Goal: Communication & Community: Answer question/provide support

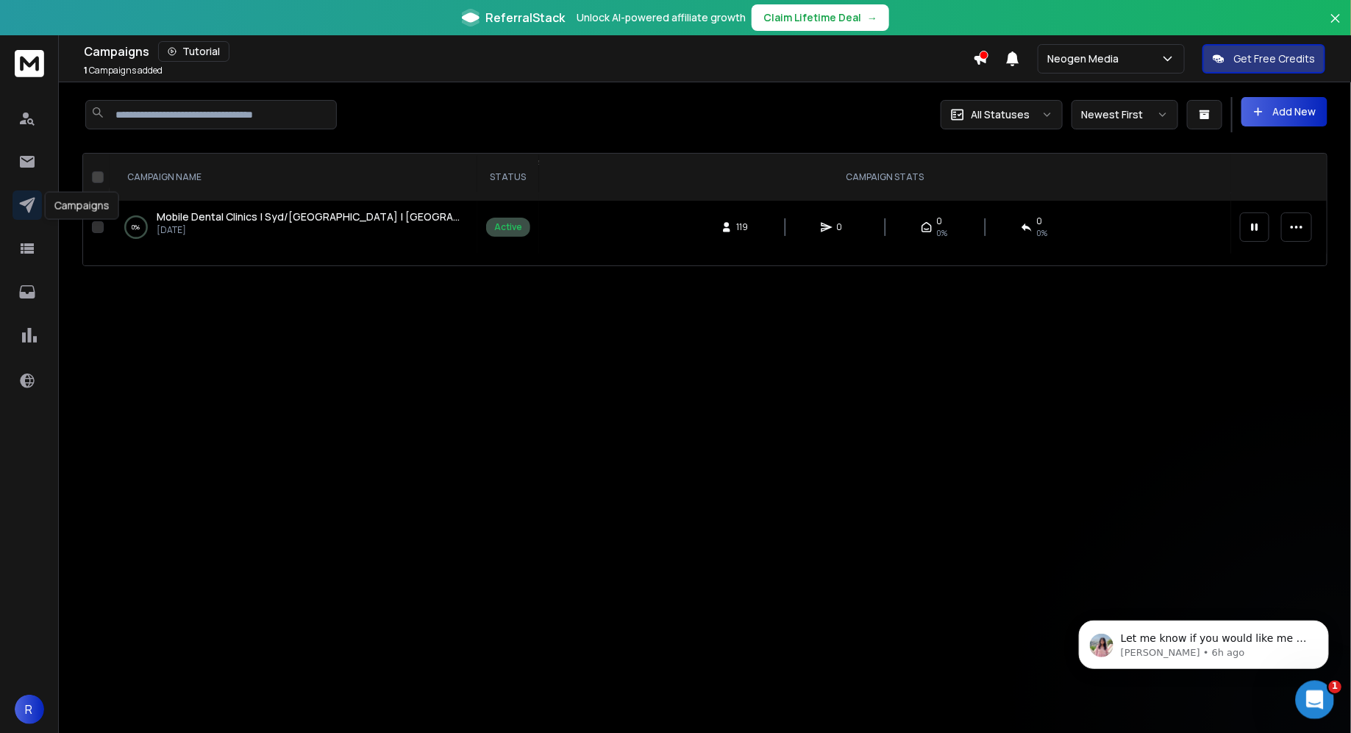
click at [1309, 694] on icon "Open Intercom Messenger" at bounding box center [1313, 698] width 24 height 24
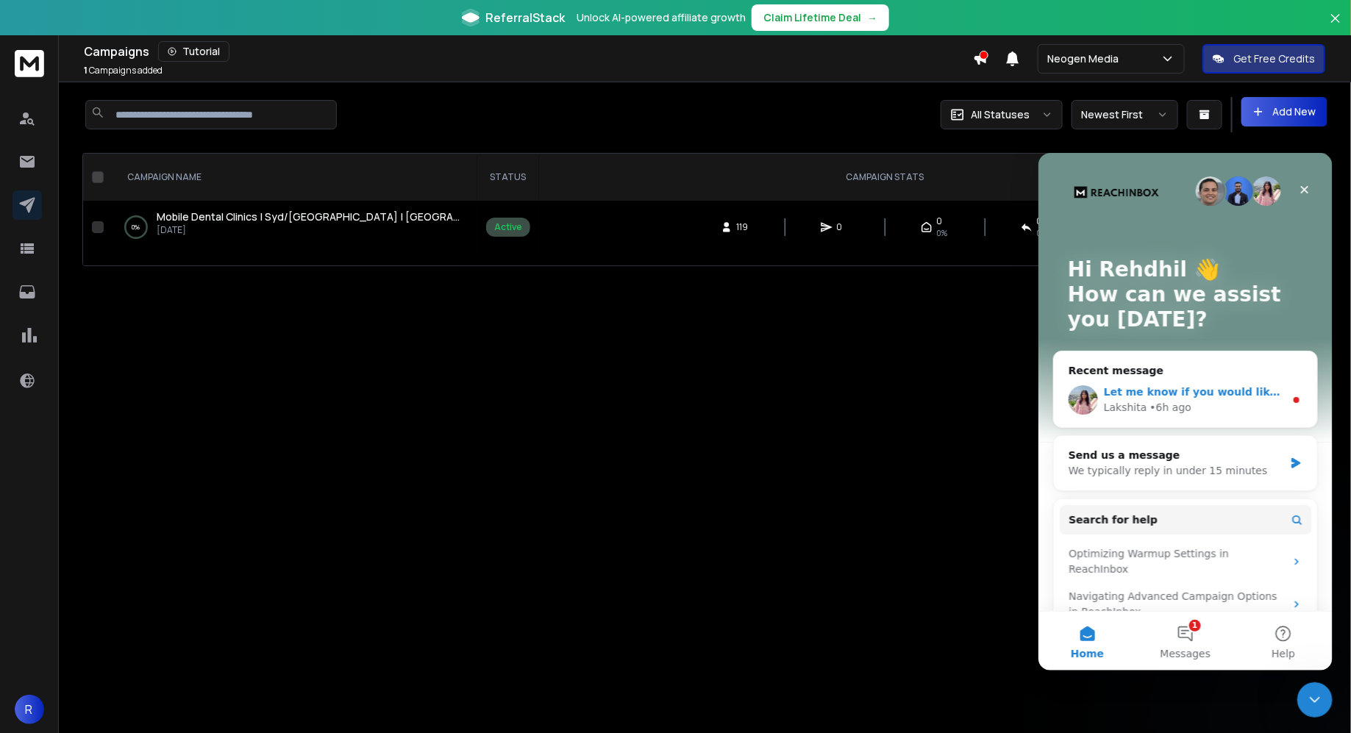
click at [1137, 400] on div "Lakshita" at bounding box center [1124, 406] width 43 height 15
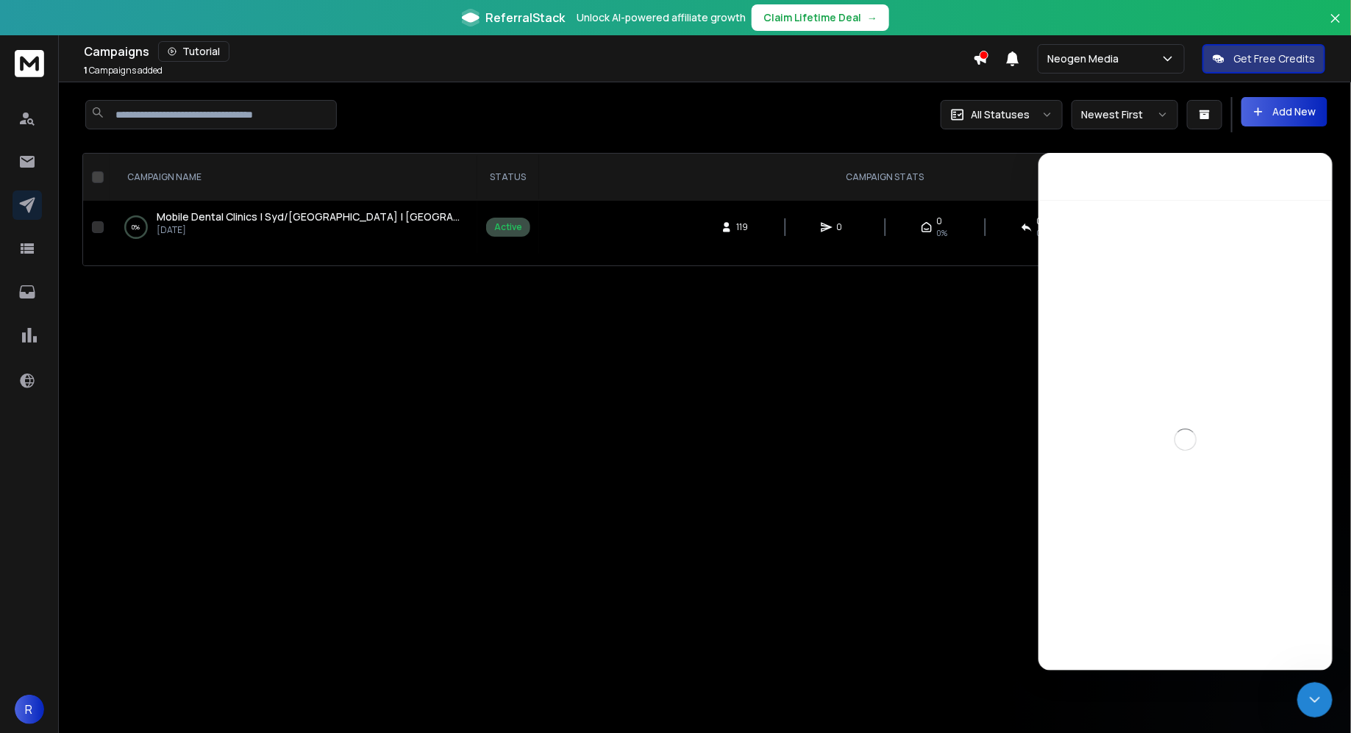
scroll to position [1, 0]
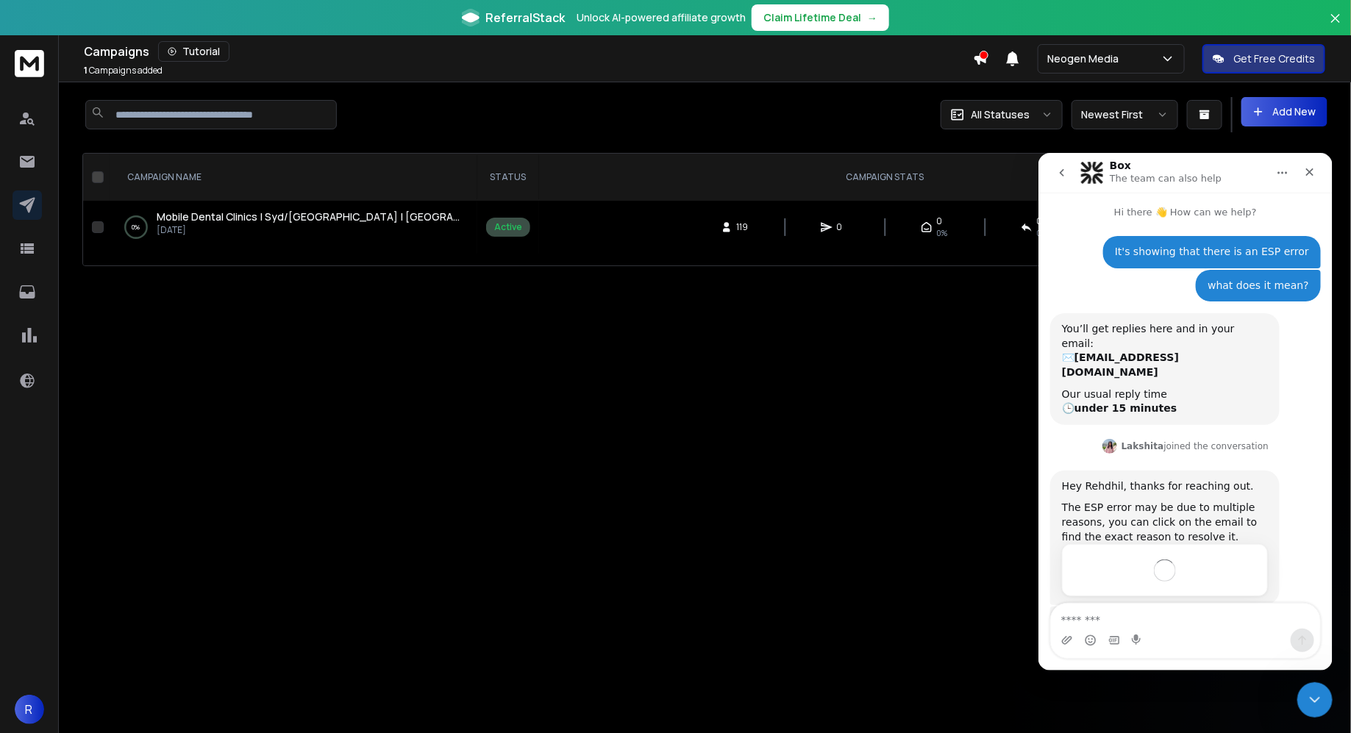
click at [1135, 603] on textarea "Message…" at bounding box center [1184, 615] width 269 height 25
type textarea "***"
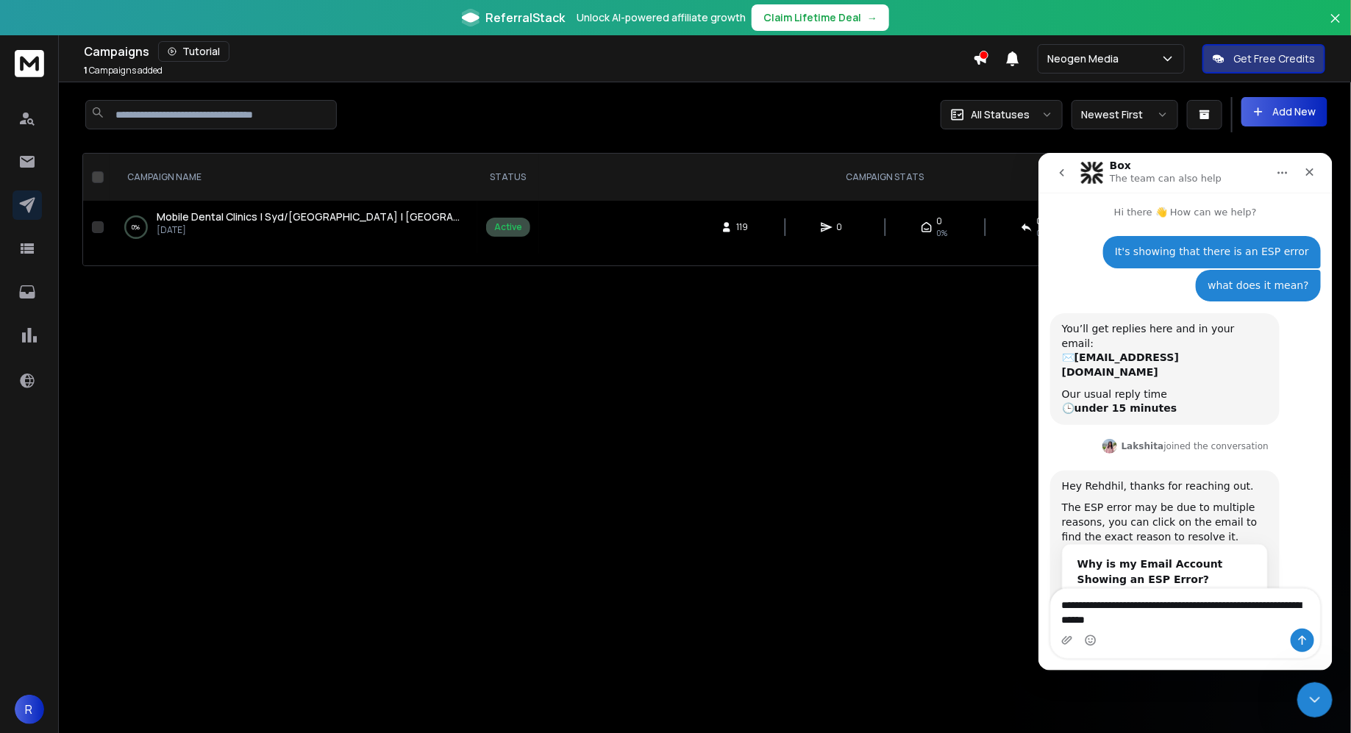
type textarea "**********"
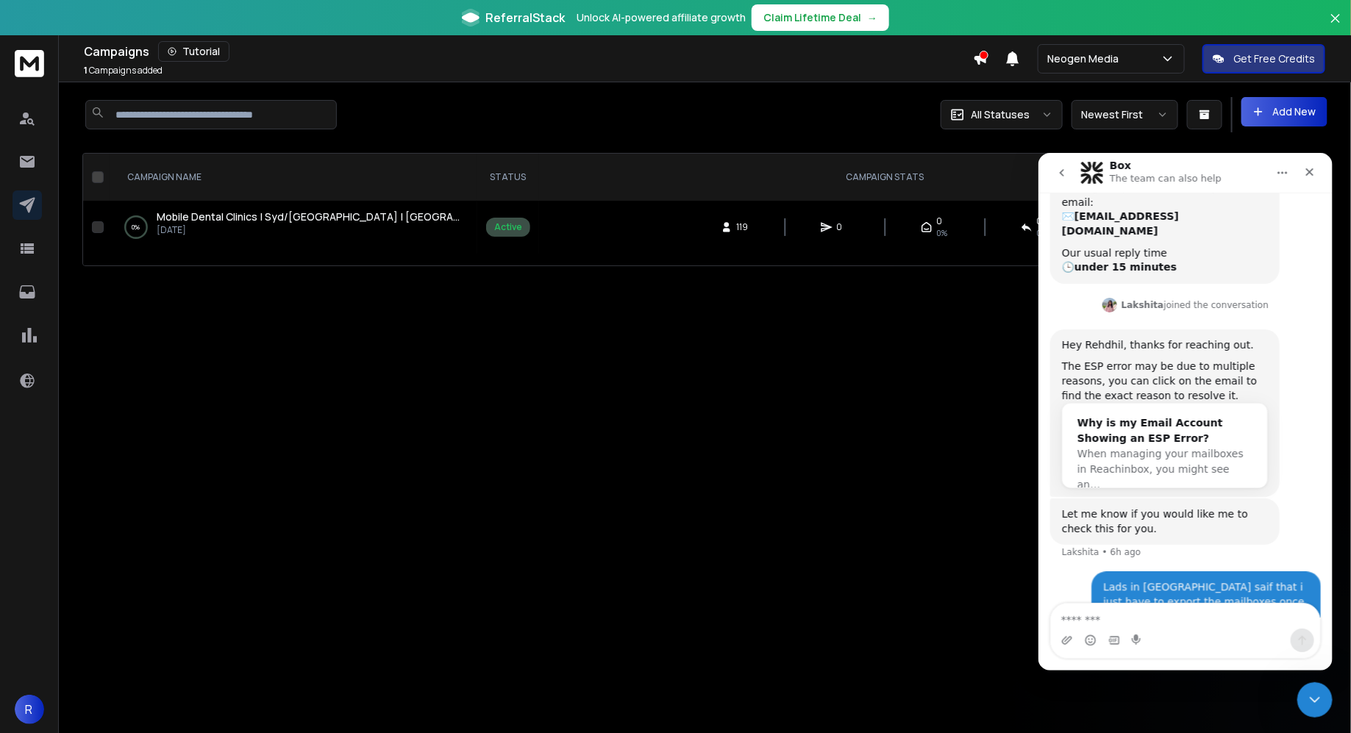
scroll to position [143, 0]
type textarea "**********"
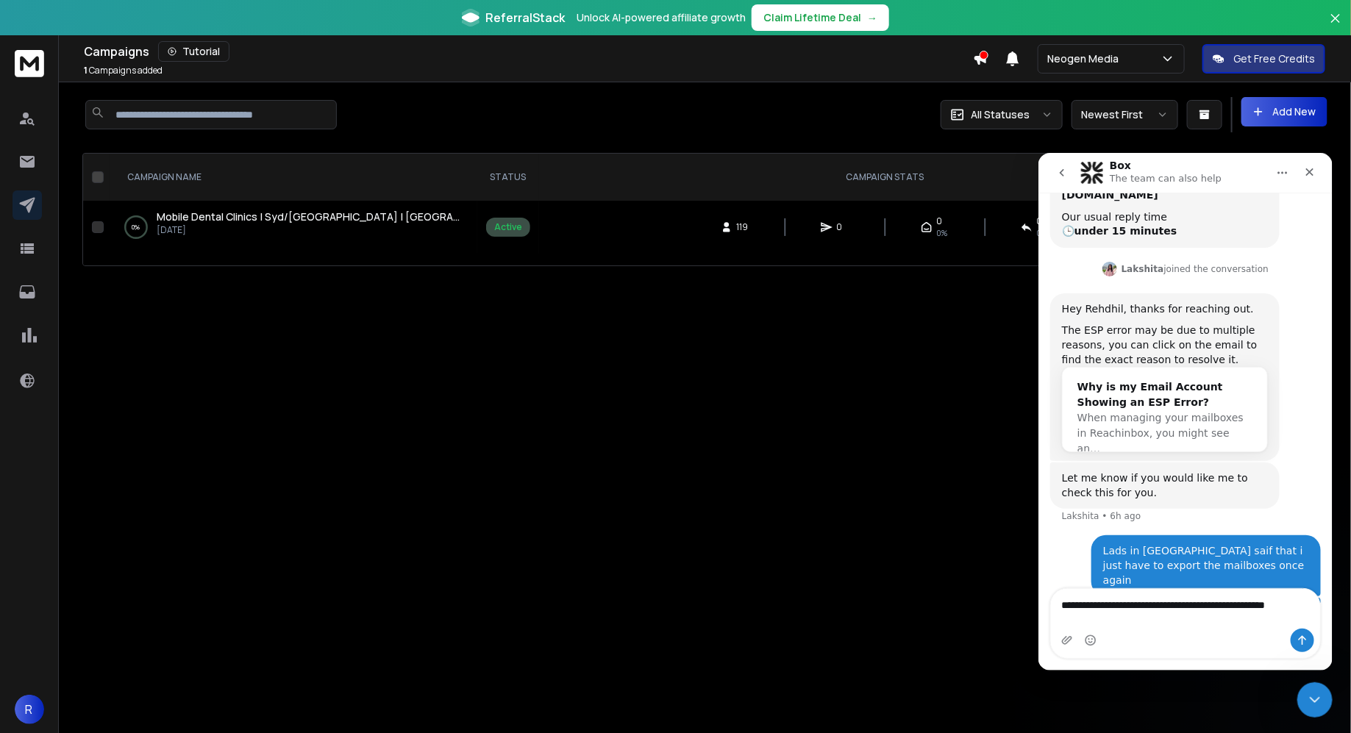
scroll to position [192, 0]
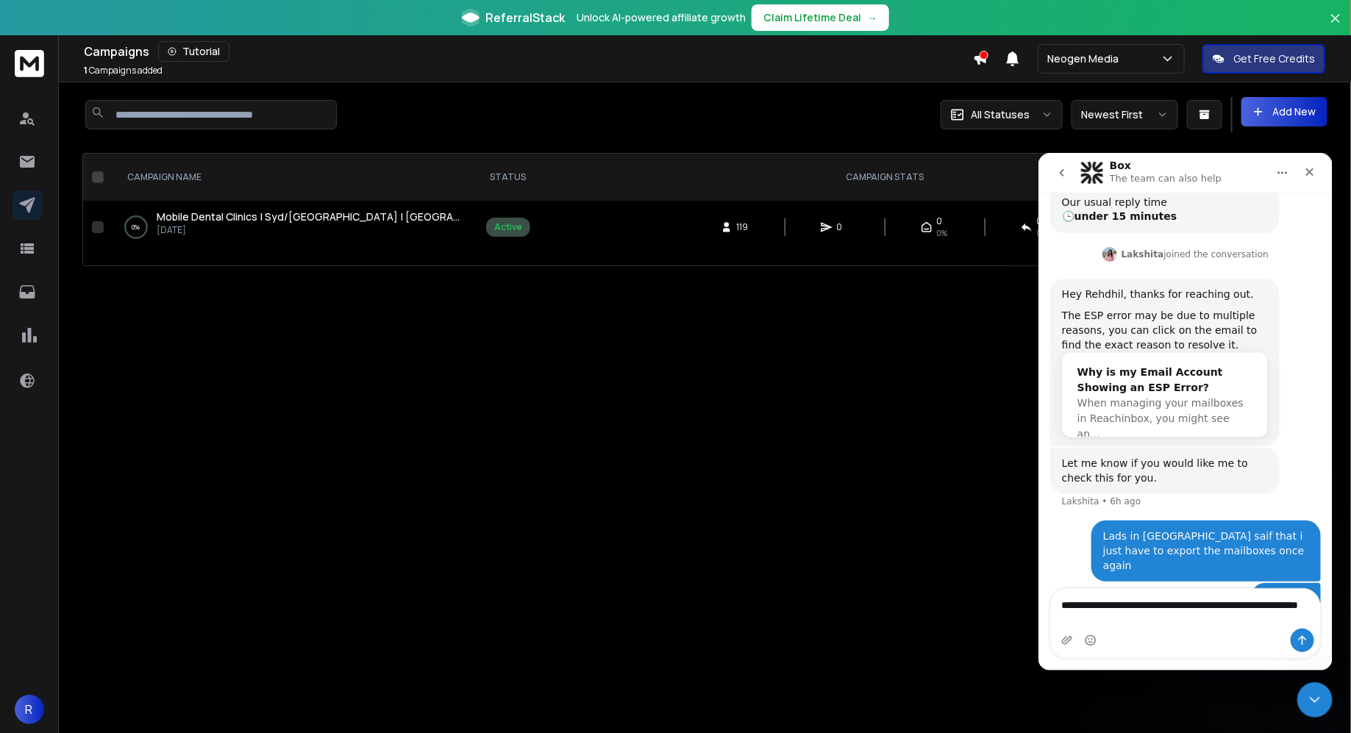
type textarea "**********"
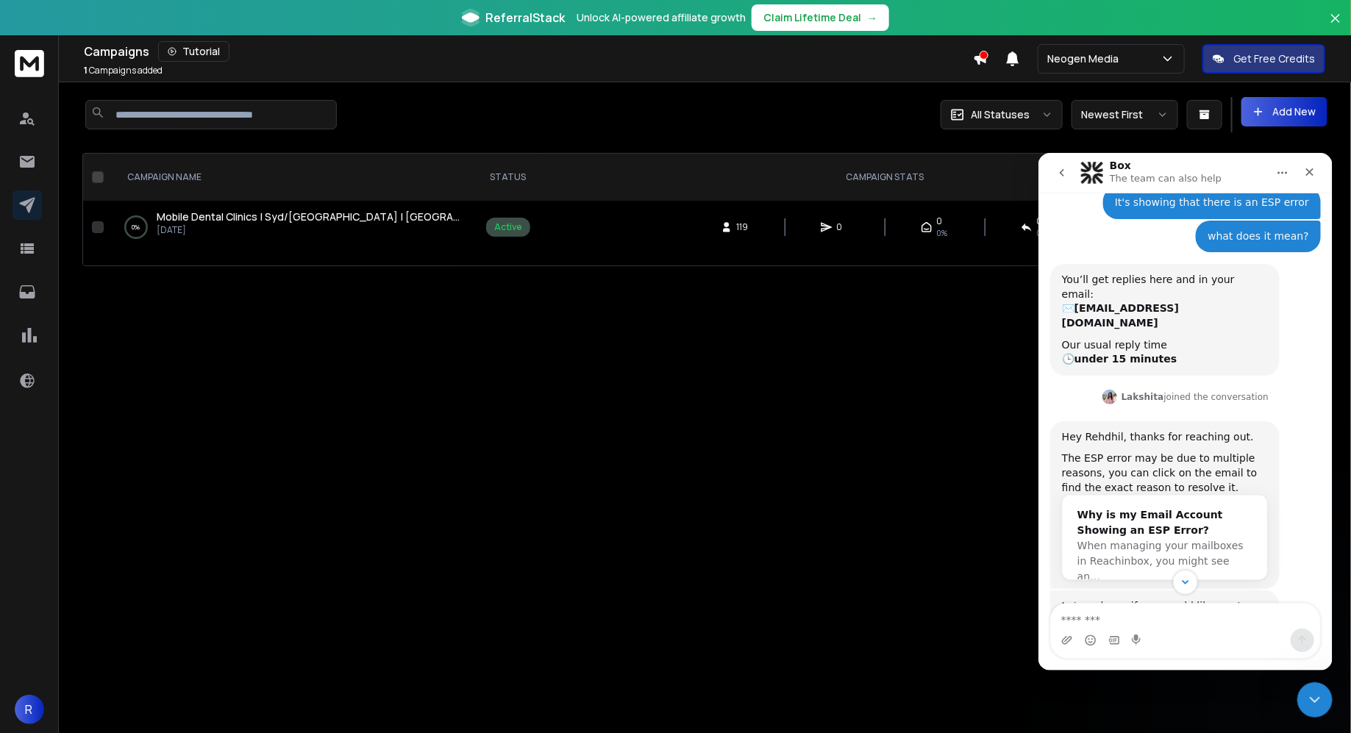
scroll to position [225, 0]
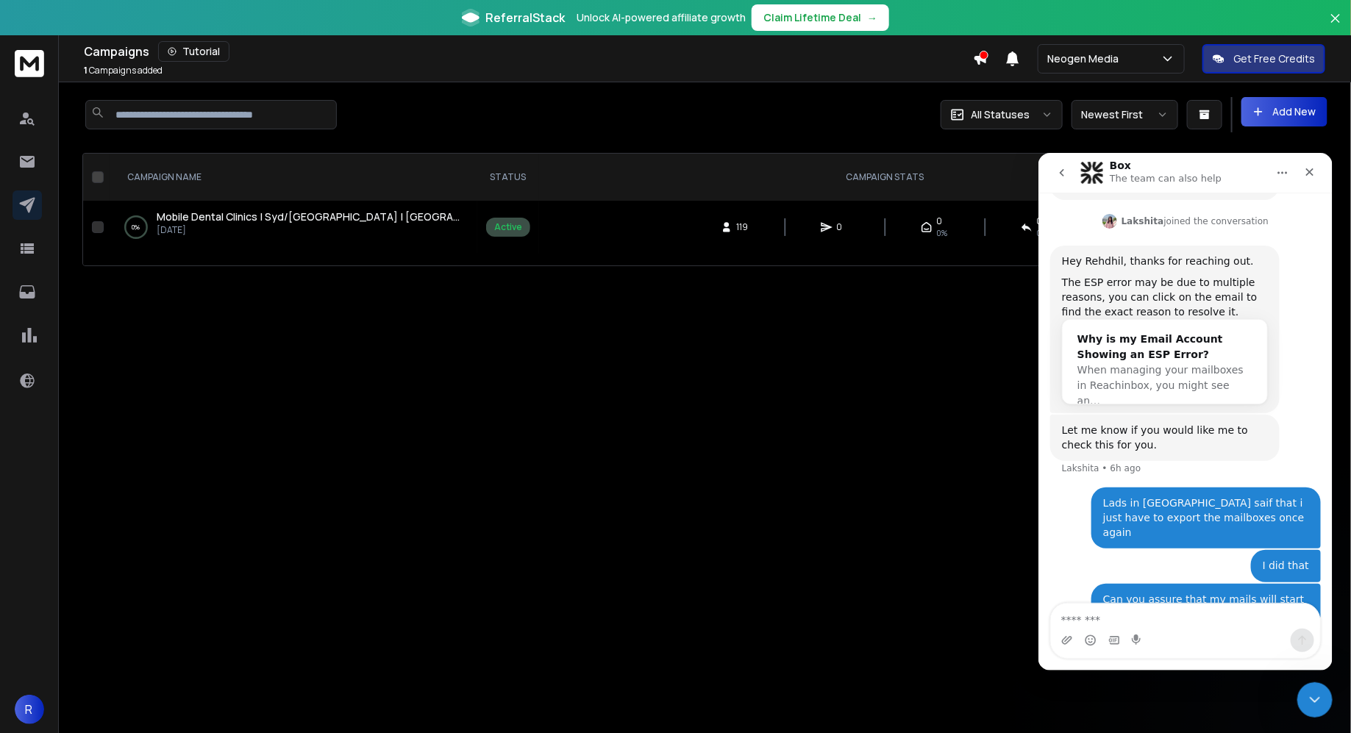
click at [1059, 168] on icon "go back" at bounding box center [1061, 172] width 12 height 12
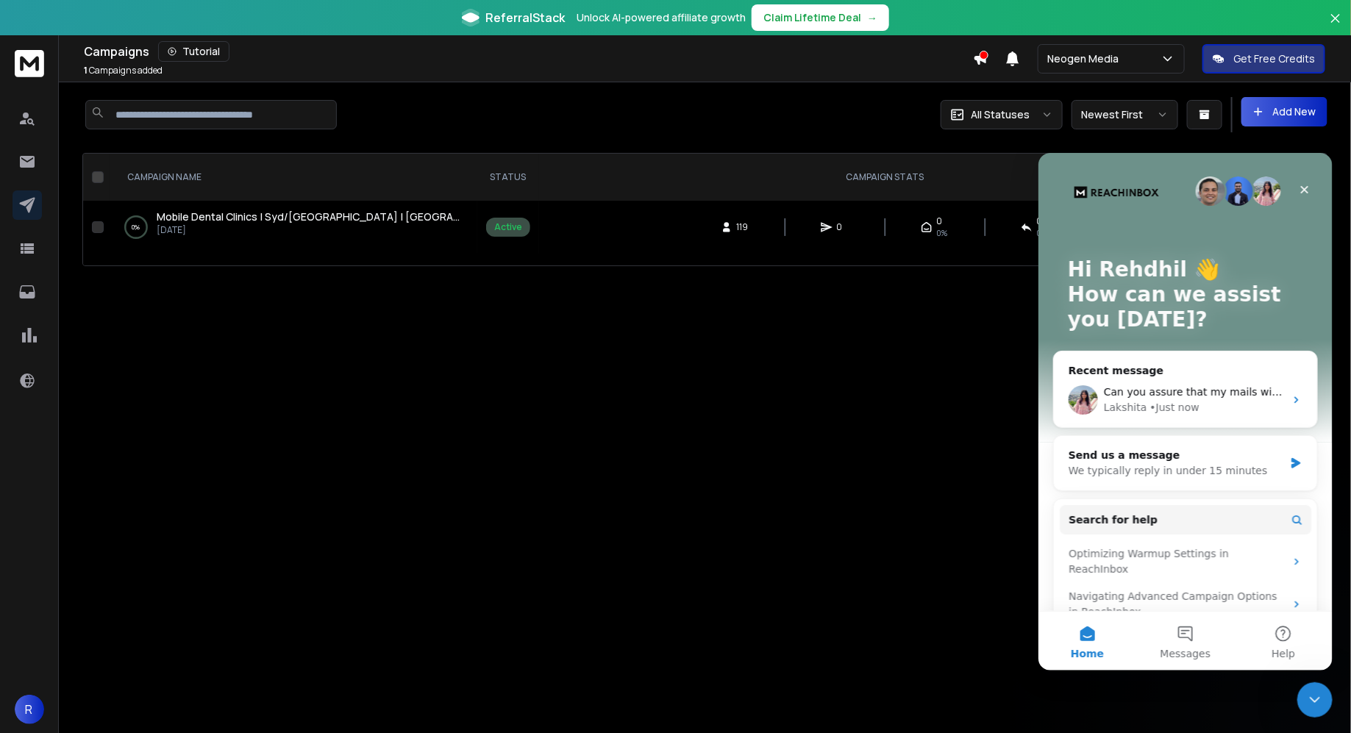
scroll to position [0, 0]
click at [1127, 401] on div "Lakshita" at bounding box center [1124, 406] width 43 height 15
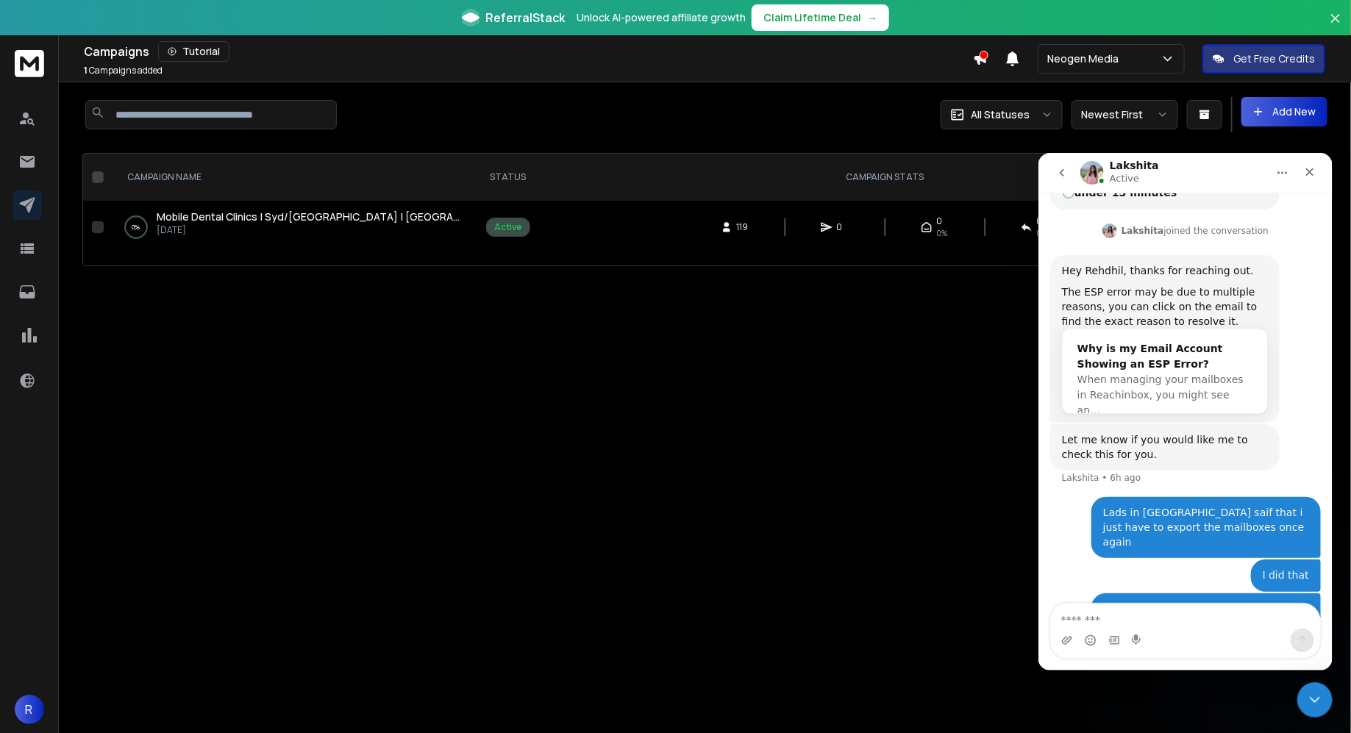
scroll to position [225, 0]
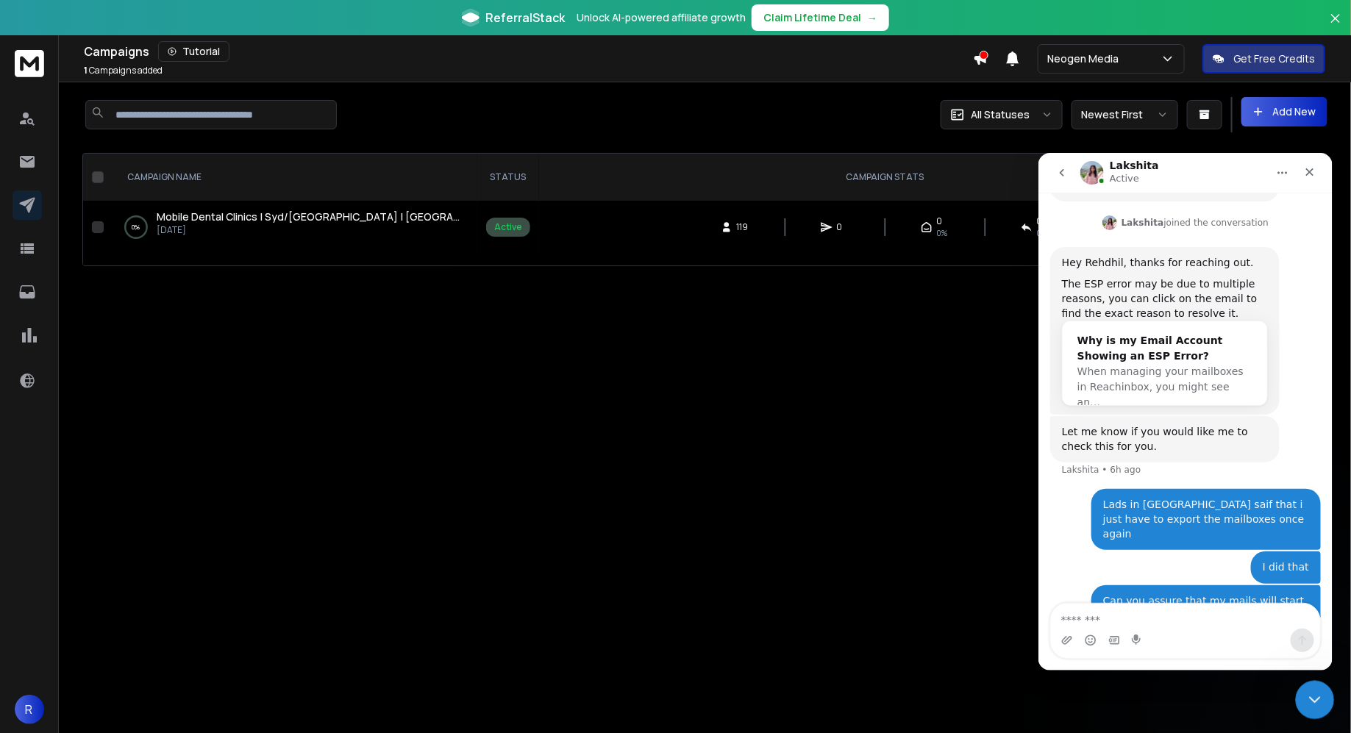
click at [1322, 698] on div "Close Intercom Messenger" at bounding box center [1312, 697] width 35 height 35
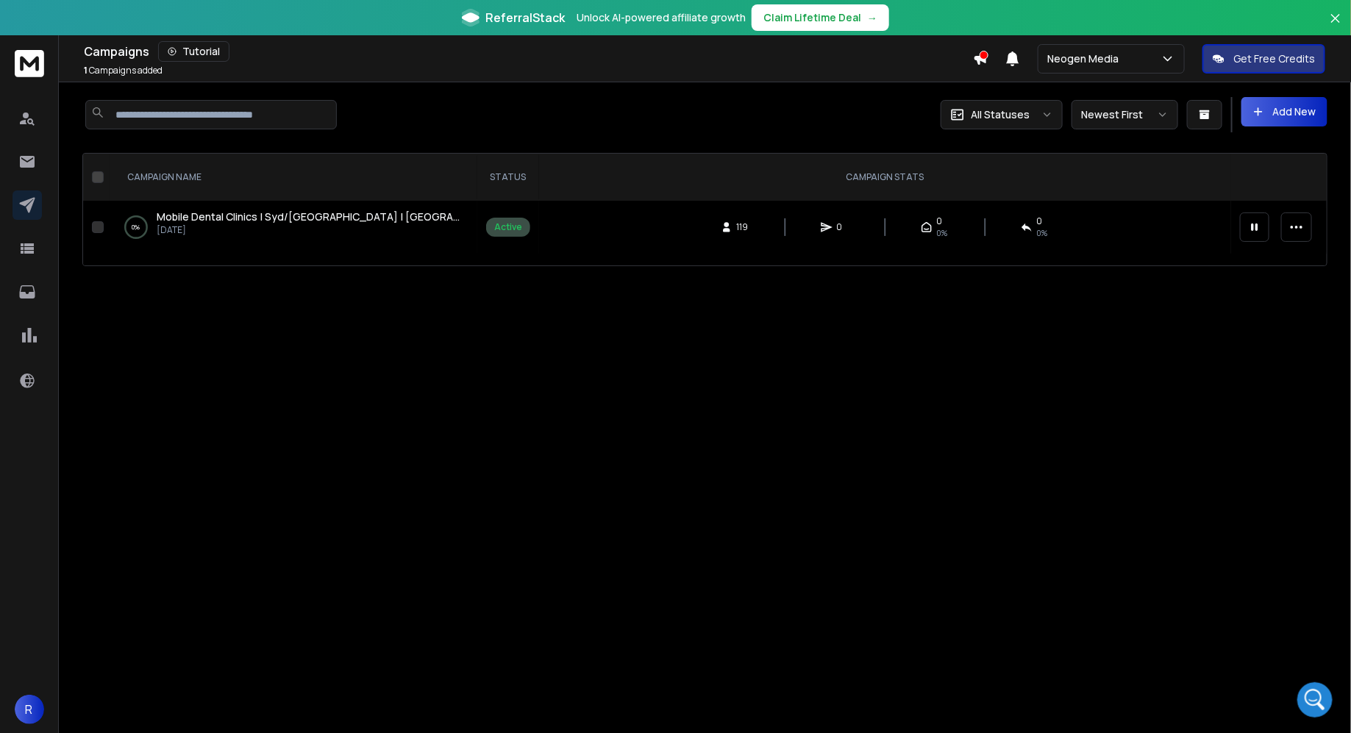
click at [256, 241] on div "Mobile Dental Clinics | Syd/Mel | Australia 2 days ago" at bounding box center [310, 227] width 306 height 35
click at [35, 247] on icon at bounding box center [27, 249] width 18 height 18
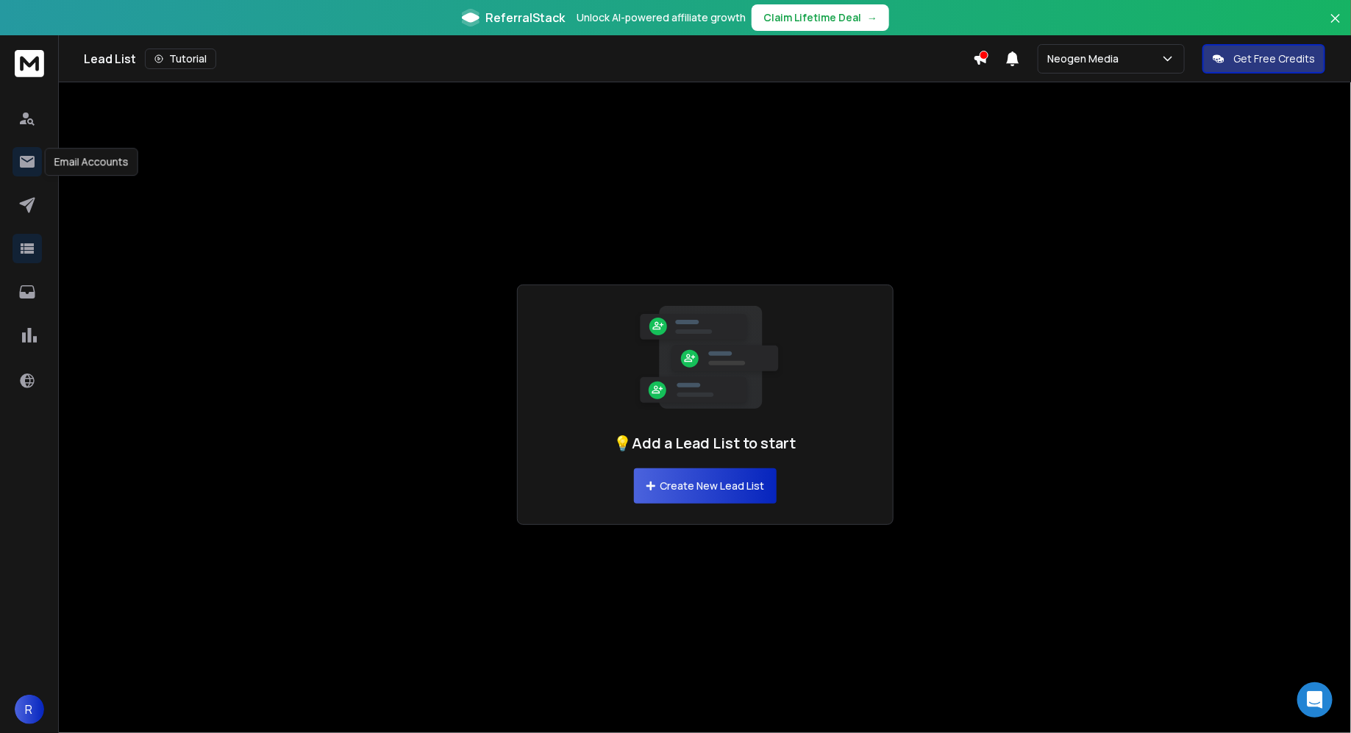
click at [29, 160] on icon at bounding box center [27, 162] width 18 height 18
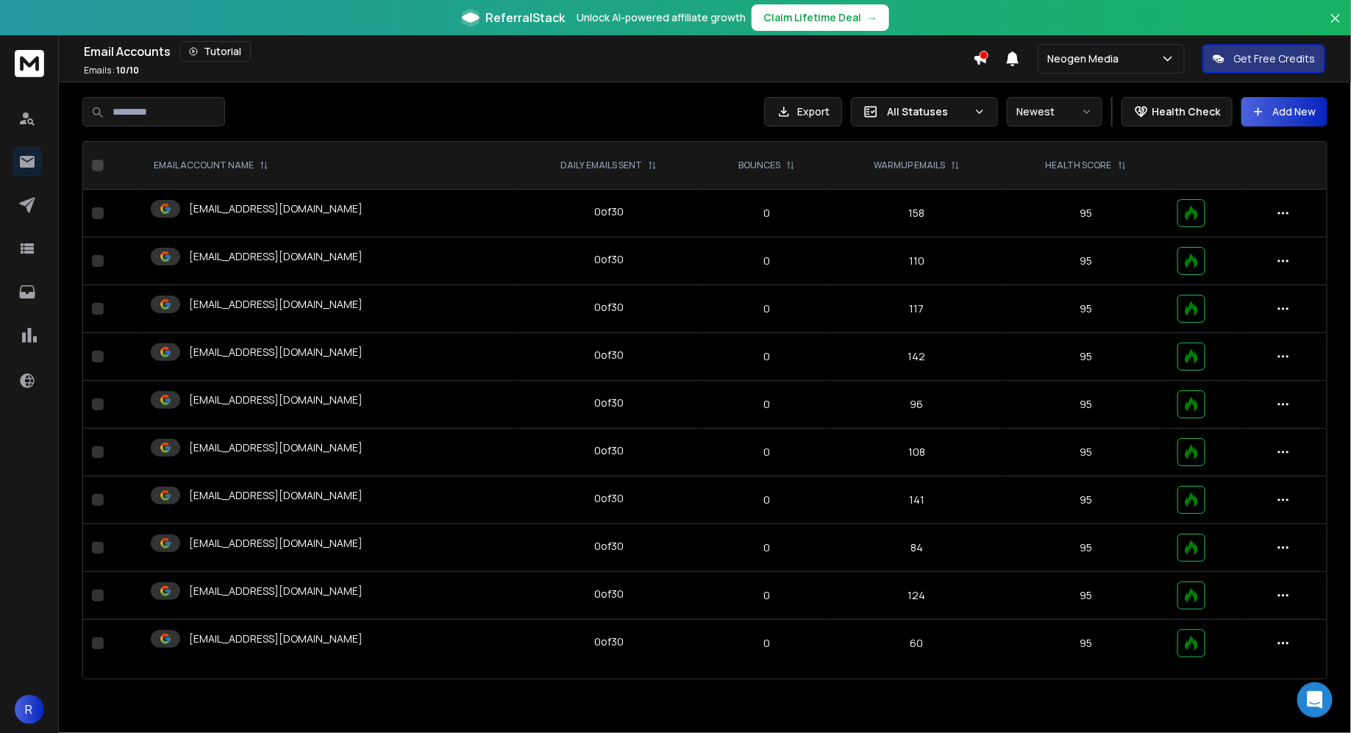
click at [1188, 214] on icon at bounding box center [1190, 213] width 12 height 15
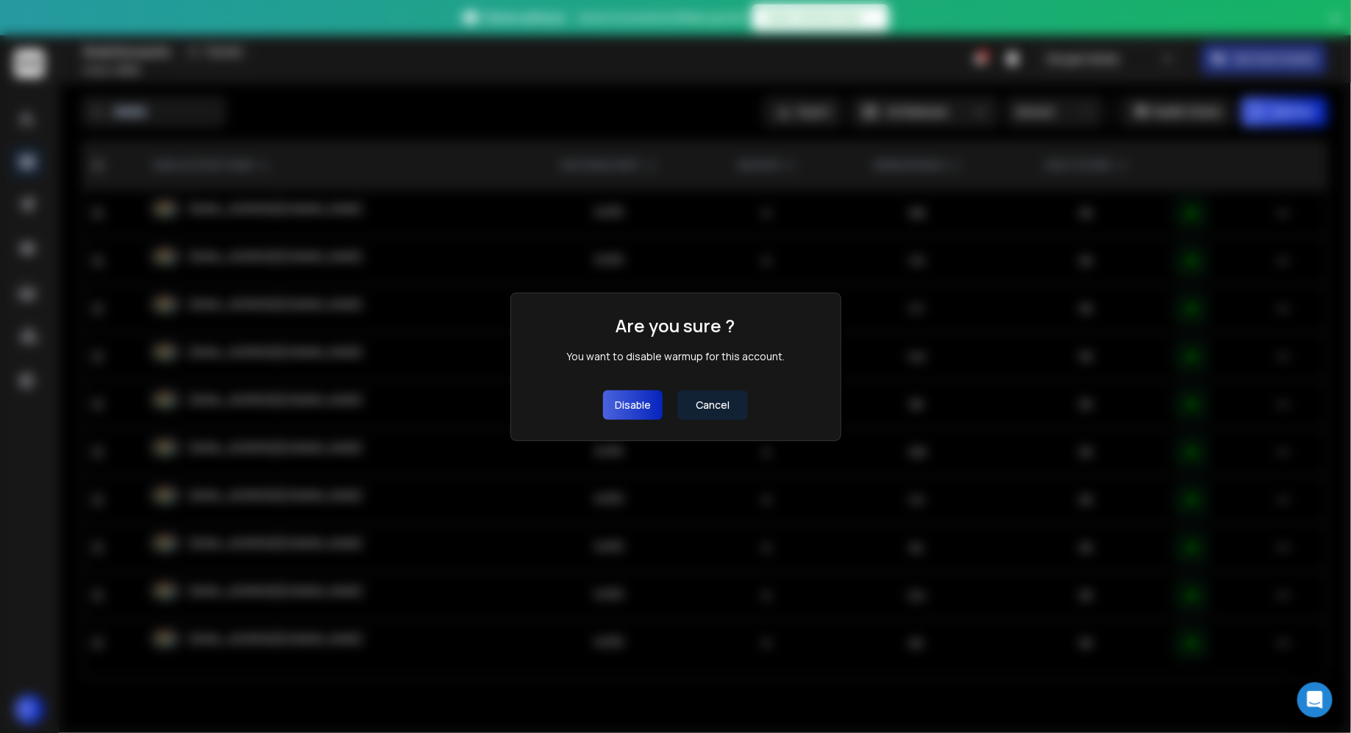
click at [712, 412] on button "Cancel" at bounding box center [712, 404] width 71 height 29
